Goal: Task Accomplishment & Management: Manage account settings

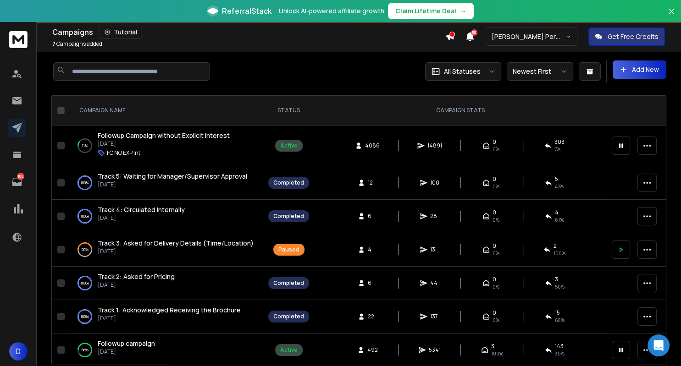
click at [109, 74] on input at bounding box center [131, 71] width 157 height 18
click at [123, 132] on span "Followup Campaign without Explicit Interest" at bounding box center [164, 135] width 132 height 9
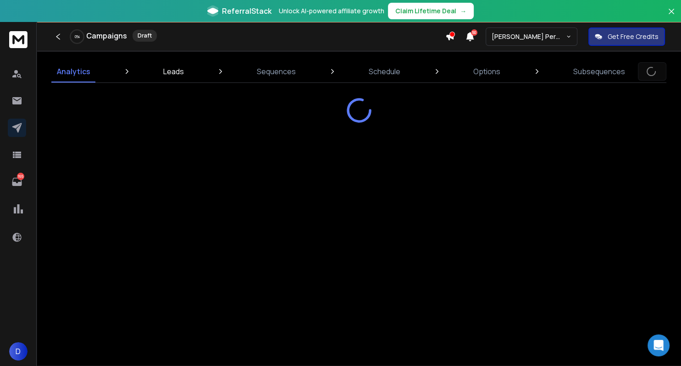
click at [185, 72] on link "Leads" at bounding box center [174, 72] width 32 height 22
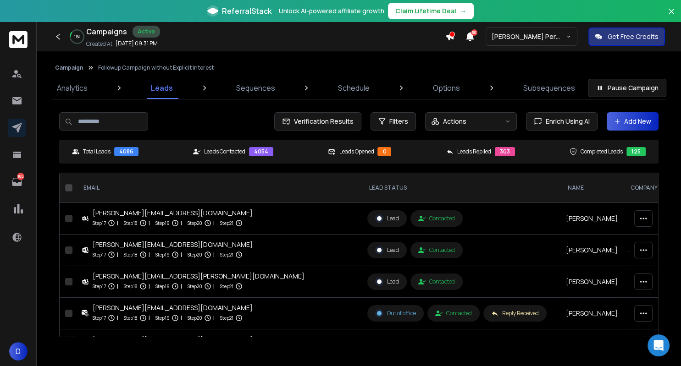
click at [140, 120] on input at bounding box center [103, 121] width 89 height 18
click at [213, 122] on div "Verification Results Filters Actions Enrich Using AI Add New" at bounding box center [358, 121] width 599 height 18
click at [138, 123] on input at bounding box center [103, 121] width 89 height 18
paste input "**********"
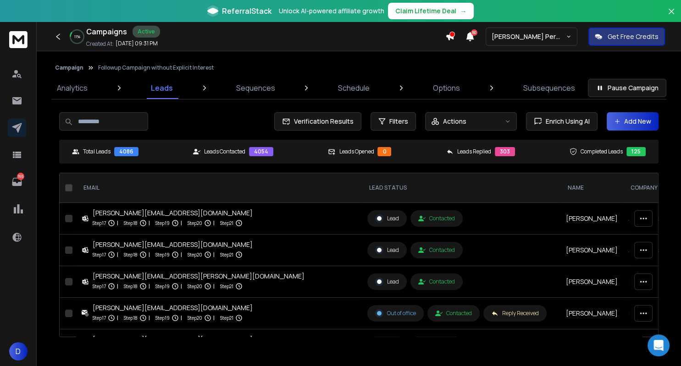
type input "**********"
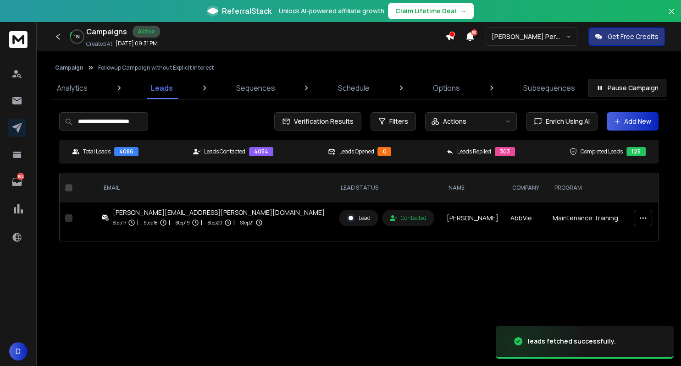
click at [622, 217] on td "Maintenance Training Programs" at bounding box center [587, 218] width 81 height 31
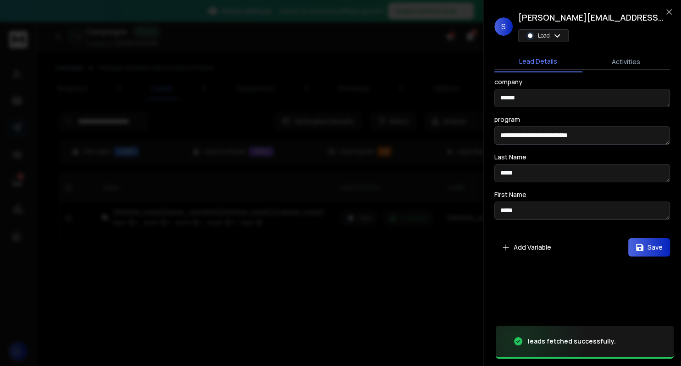
click at [386, 247] on div at bounding box center [340, 183] width 681 height 366
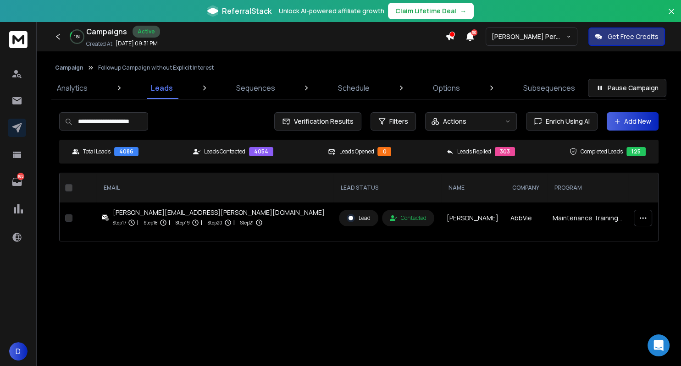
click at [639, 219] on icon "button" at bounding box center [643, 218] width 8 height 8
click at [615, 252] on p "Pause Lead" at bounding box center [624, 252] width 35 height 9
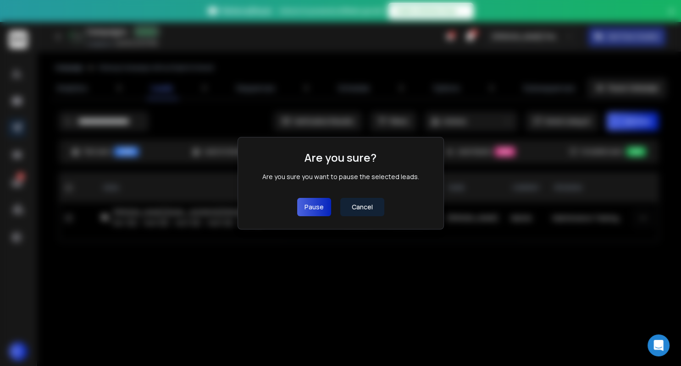
click at [315, 210] on button "Pause" at bounding box center [314, 207] width 34 height 18
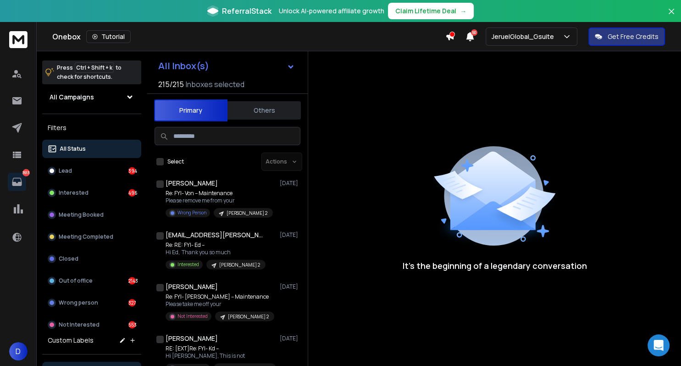
scroll to position [772, 0]
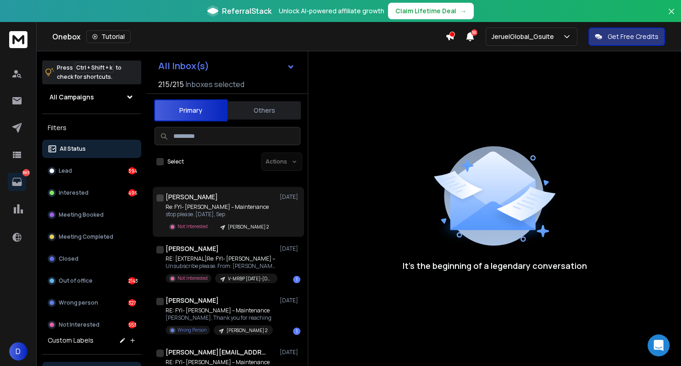
click at [241, 237] on div "Carl Agers 18 Sep Re: FYI- Carl – Maintenance stop please. On Thu, Sep Not Inte…" at bounding box center [228, 212] width 151 height 50
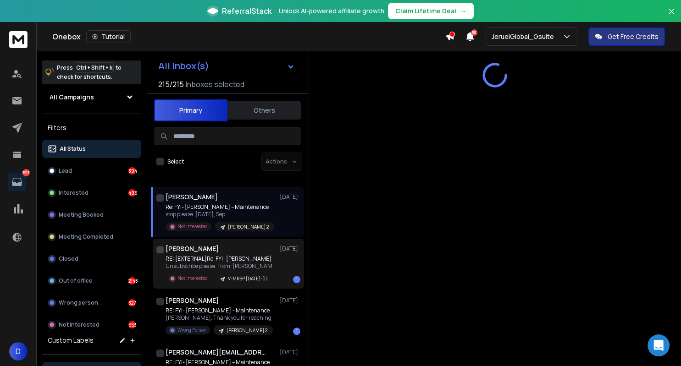
click at [221, 261] on p "RE: [EXTERNAL]Re: FYI- Larry –" at bounding box center [221, 258] width 110 height 7
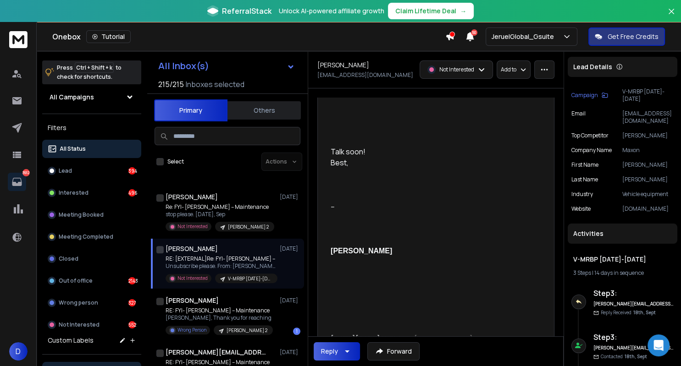
scroll to position [891, 0]
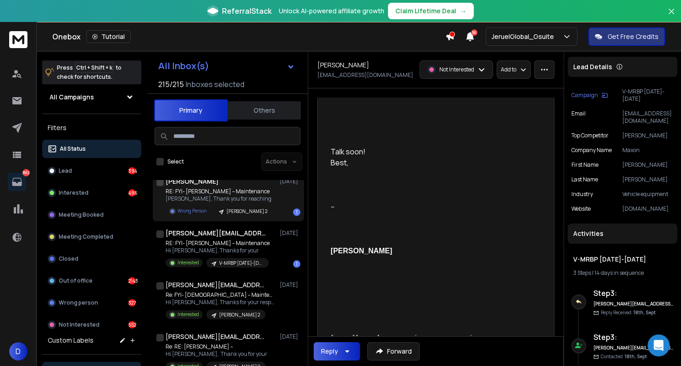
click at [200, 203] on div "RE: FYI- Rodney – Maintenance Jenith, Thank you for reaching Wrong Person Charl…" at bounding box center [219, 202] width 107 height 28
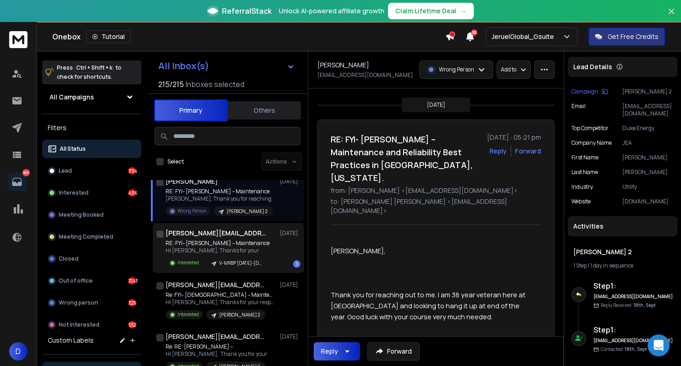
click at [212, 240] on p "RE: FYI- John – Maintenance" at bounding box center [218, 243] width 104 height 7
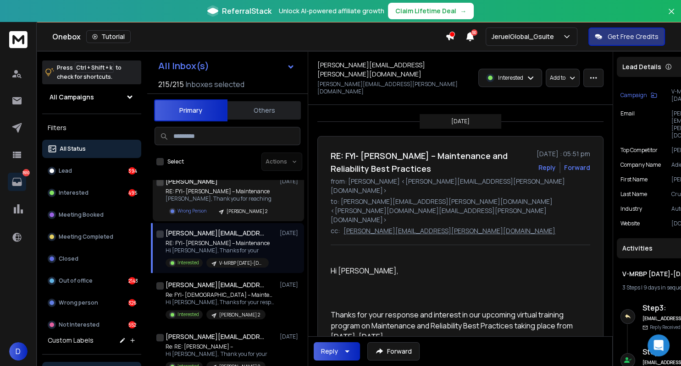
click at [227, 194] on p "RE: FYI- Rodney – Maintenance" at bounding box center [219, 191] width 107 height 7
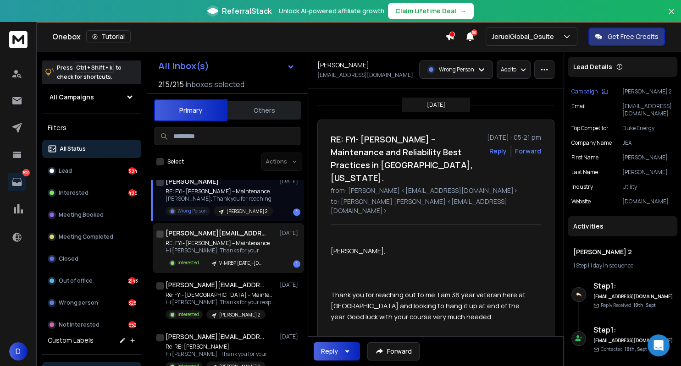
click at [222, 245] on p "RE: FYI- John – Maintenance" at bounding box center [218, 243] width 104 height 7
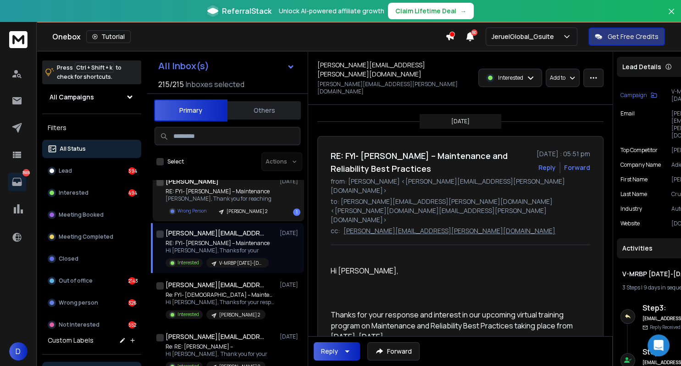
click at [213, 193] on p "RE: FYI- Rodney – Maintenance" at bounding box center [219, 191] width 107 height 7
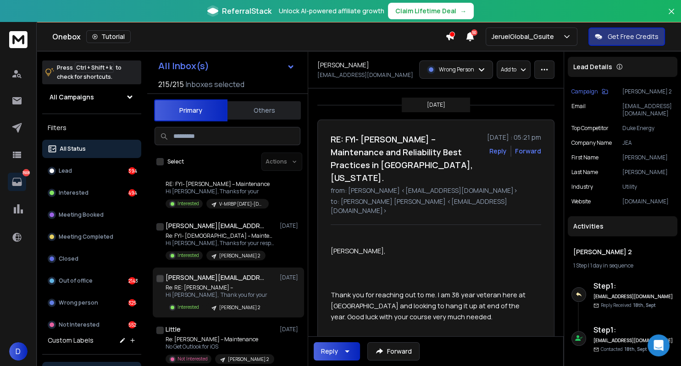
scroll to position [1069, 0]
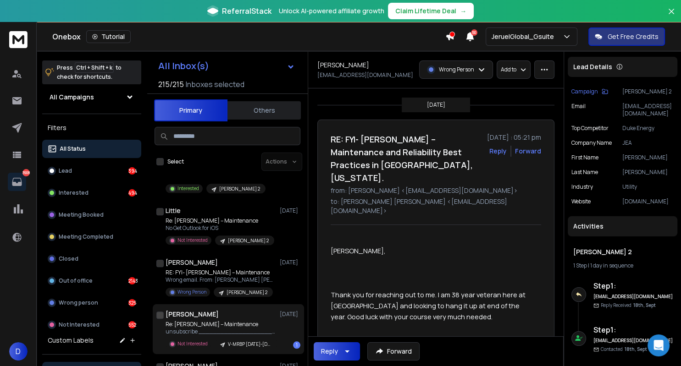
click at [221, 332] on p "unsubscribe ________________________________ From: Jenith Leona" at bounding box center [221, 331] width 110 height 7
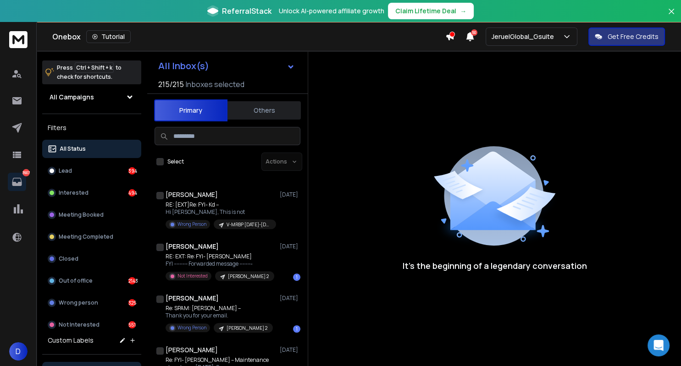
scroll to position [643, 0]
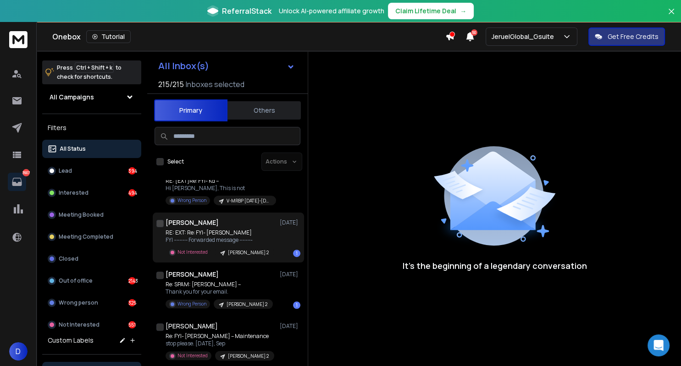
click at [215, 220] on h1 "Nicole Robinson" at bounding box center [192, 222] width 53 height 9
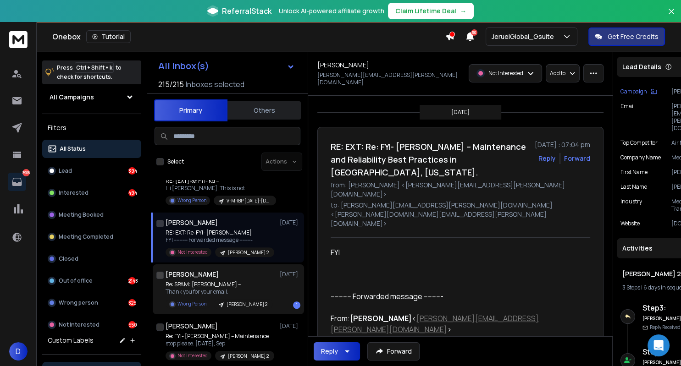
click at [205, 283] on p "Re: SPAM: FYI- Barry –" at bounding box center [219, 284] width 107 height 7
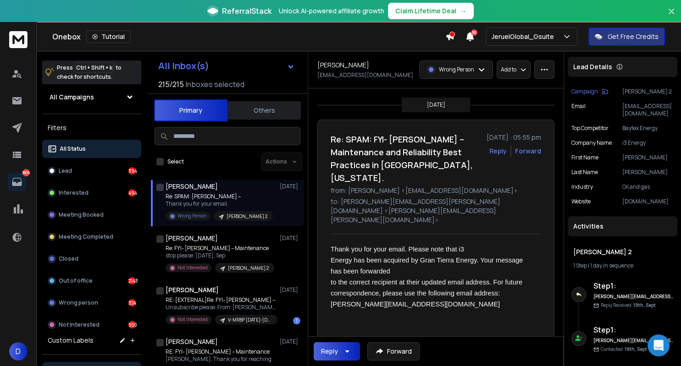
scroll to position [762, 0]
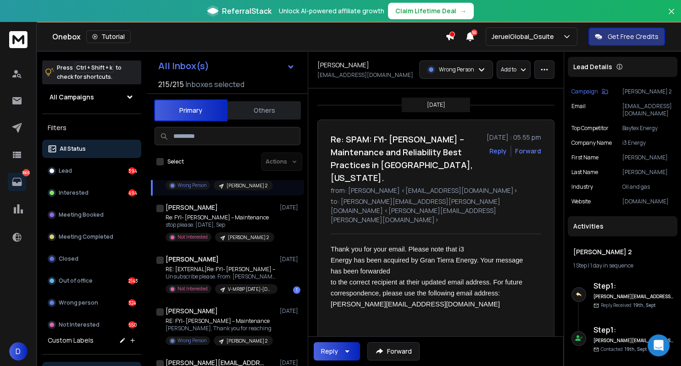
click at [235, 293] on div "V-MRBP 20-24 October 2025" at bounding box center [246, 289] width 62 height 10
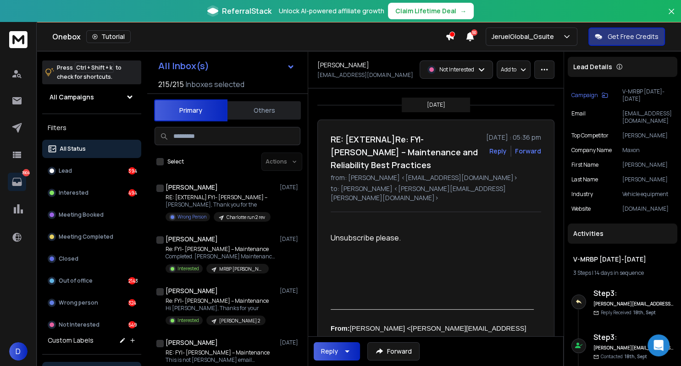
scroll to position [0, 0]
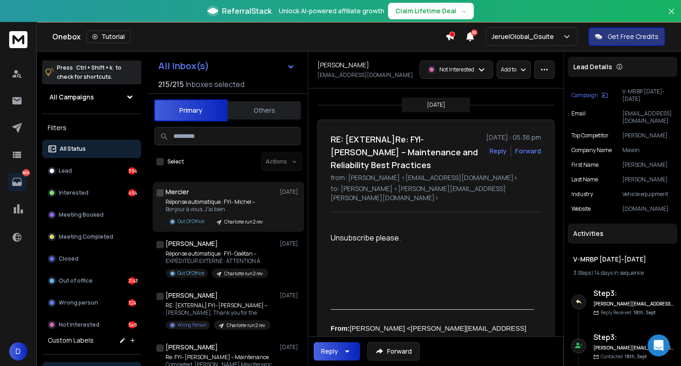
click at [243, 208] on p "Bonjour à vous, J'ai bien" at bounding box center [217, 209] width 103 height 7
